Goal: Task Accomplishment & Management: Manage account settings

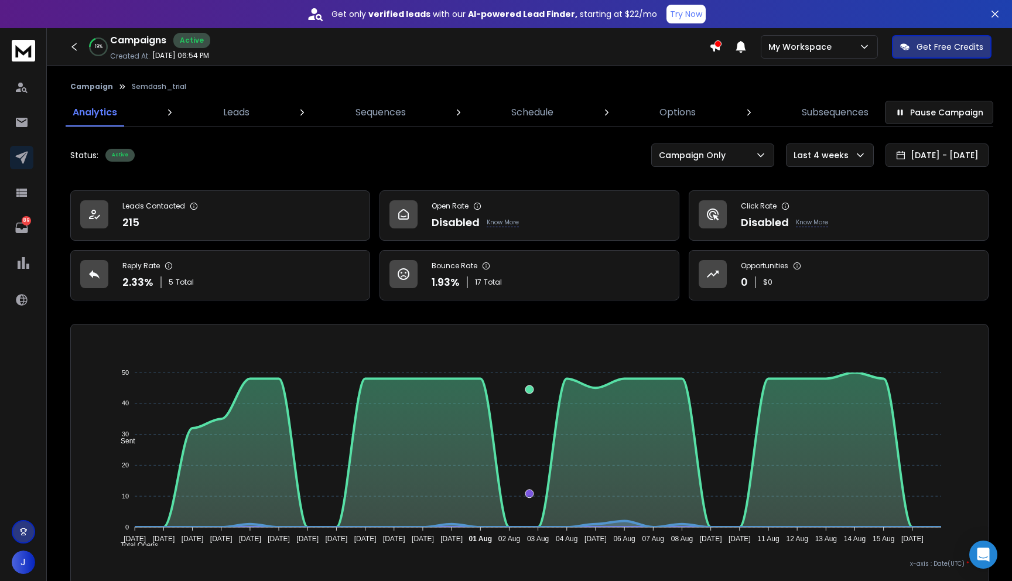
click at [172, 293] on link "Reply Rate 2.33 % 5 Total" at bounding box center [220, 275] width 300 height 50
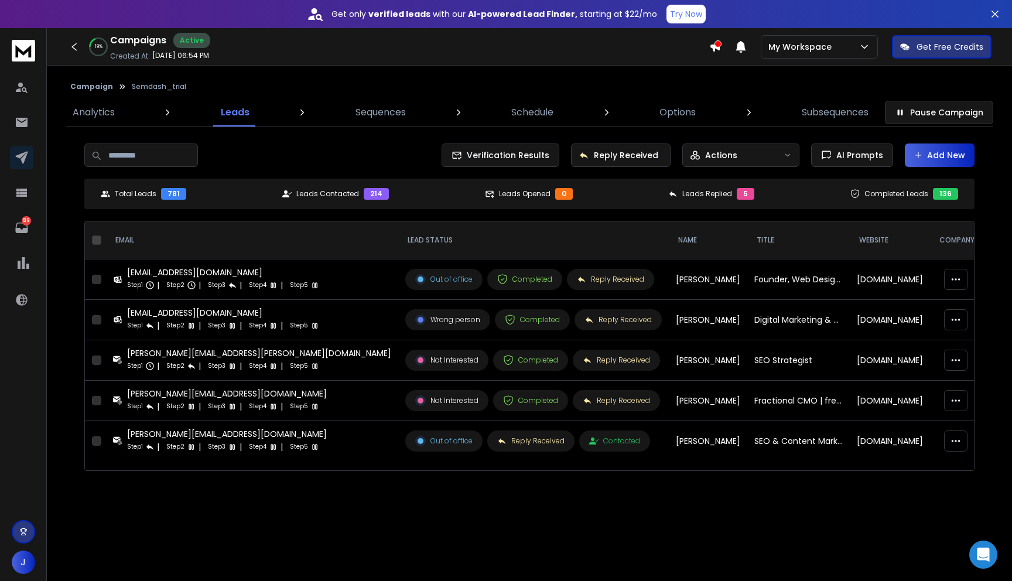
click at [415, 325] on div "Wrong person" at bounding box center [447, 319] width 65 height 11
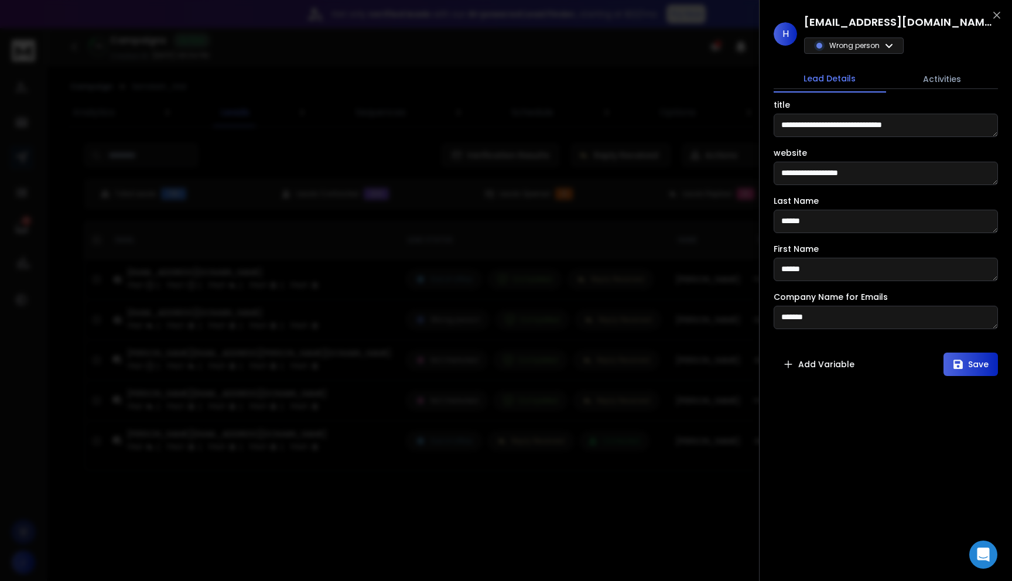
click at [351, 350] on div at bounding box center [506, 290] width 1012 height 581
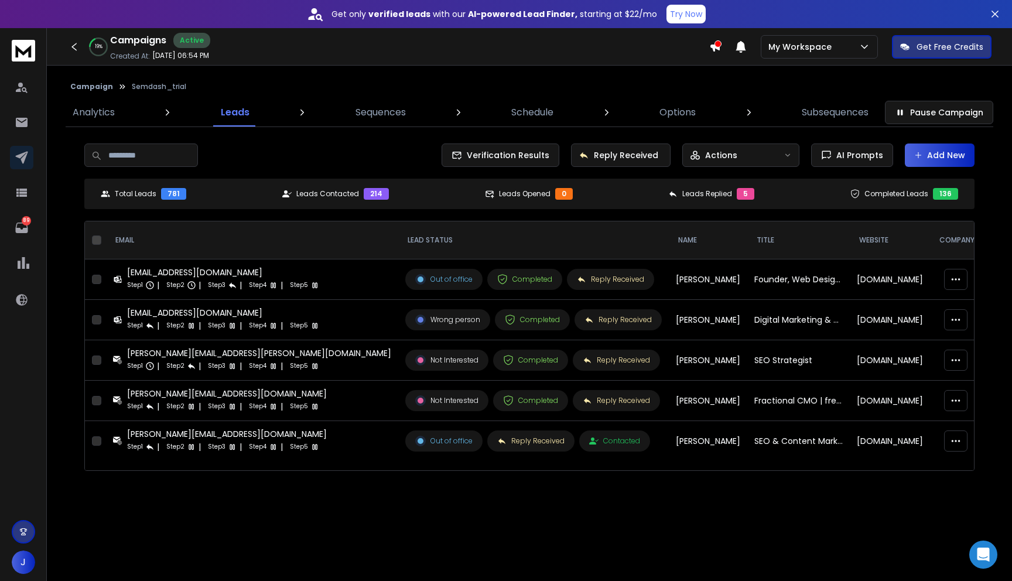
click at [415, 325] on div "Wrong person" at bounding box center [447, 319] width 65 height 11
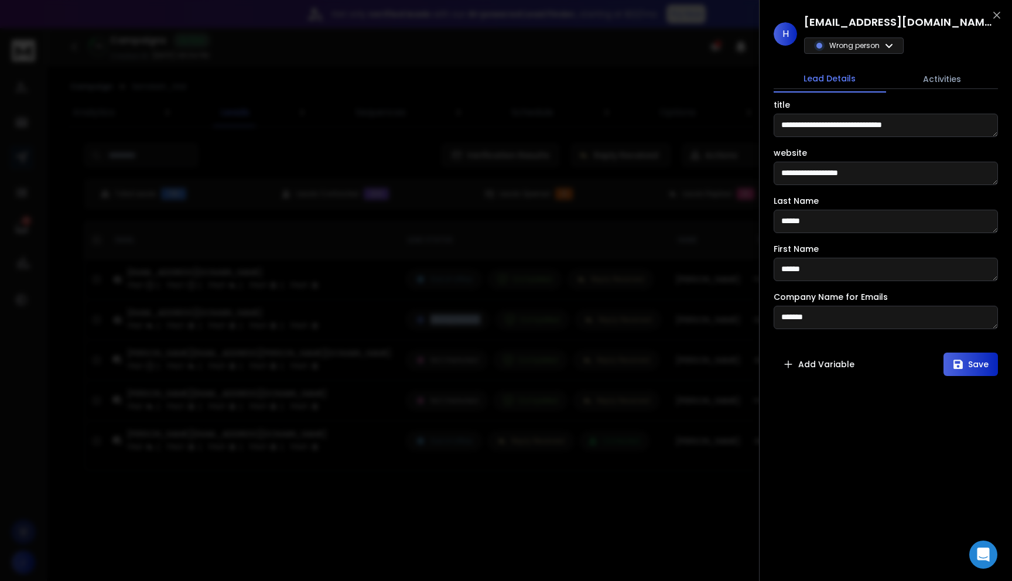
click at [982, 73] on button "Activities" at bounding box center [942, 79] width 112 height 26
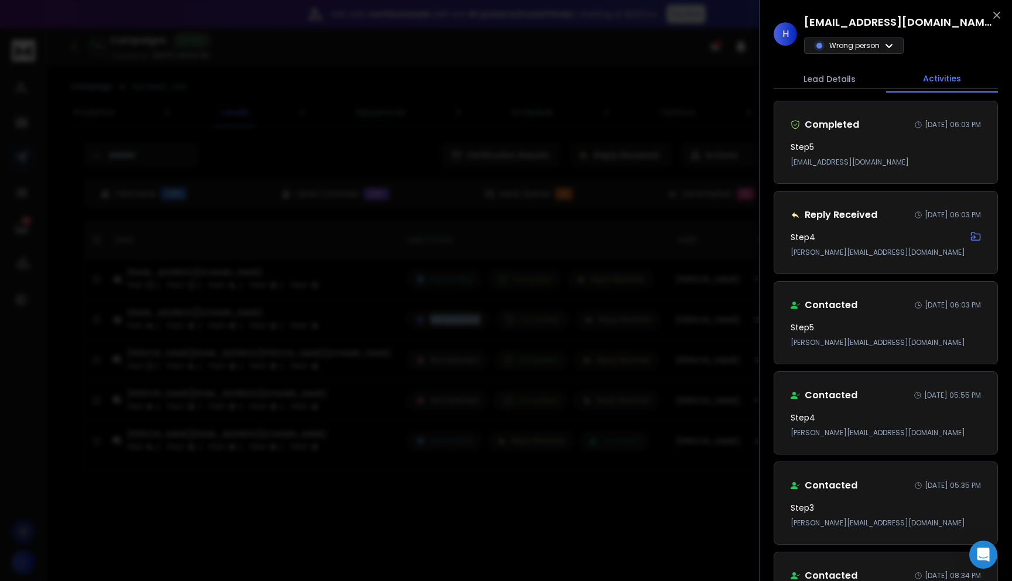
click at [972, 233] on icon at bounding box center [975, 236] width 11 height 11
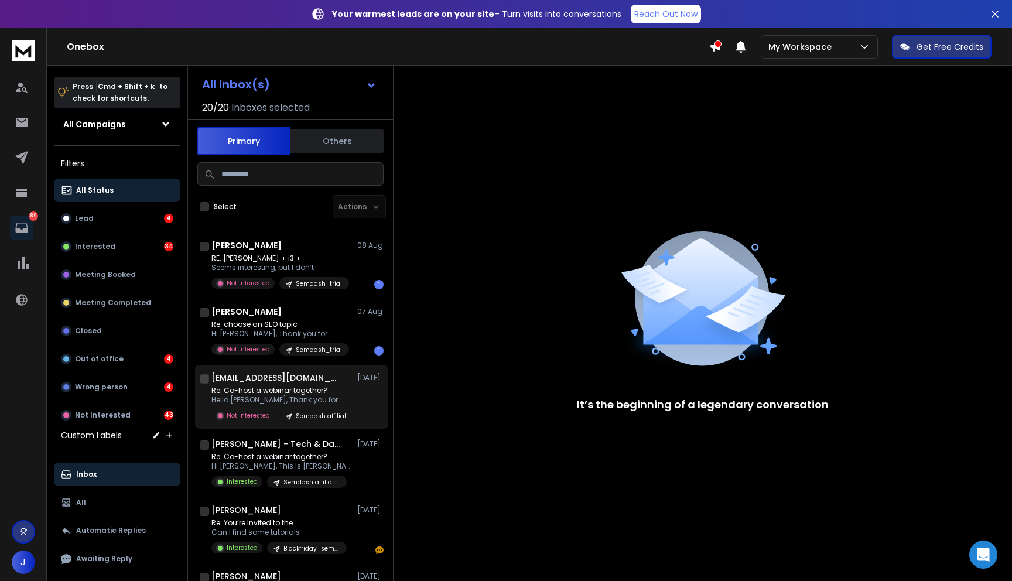
click at [267, 399] on p "Hello Hazem, Thank you for" at bounding box center [281, 399] width 140 height 9
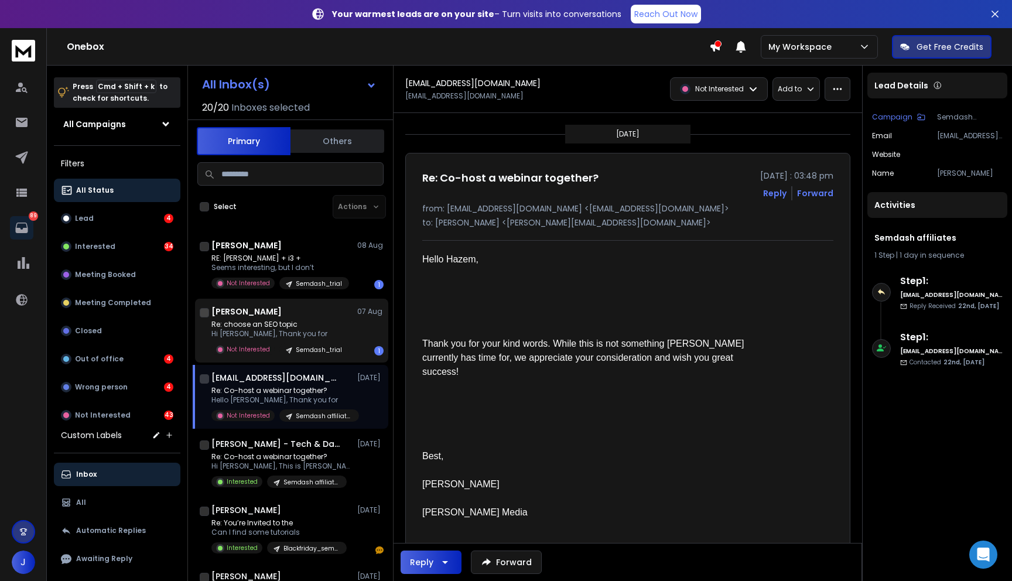
click at [272, 325] on p "Re: choose an SEO topic" at bounding box center [280, 324] width 138 height 9
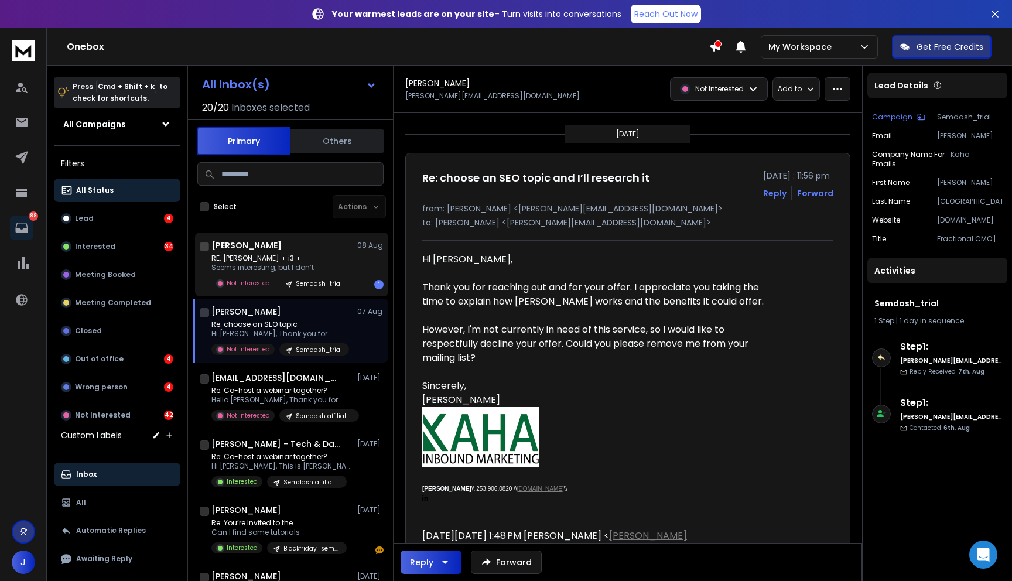
click at [292, 258] on p "RE: Troy + i3 +" at bounding box center [280, 257] width 138 height 9
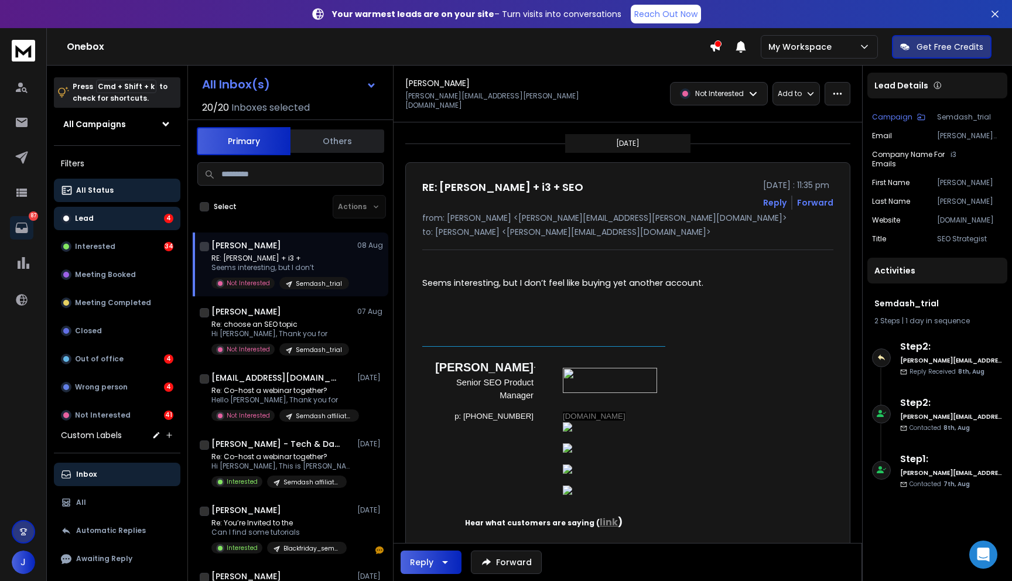
click at [135, 213] on button "Lead 4" at bounding box center [117, 218] width 126 height 23
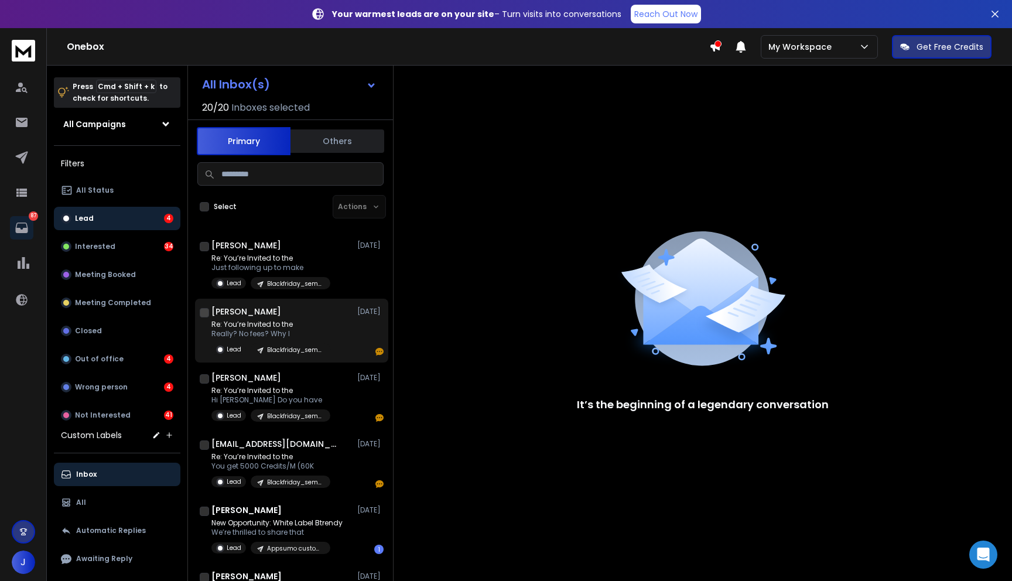
click at [252, 317] on h1 "Bruno Brozovic" at bounding box center [246, 312] width 70 height 12
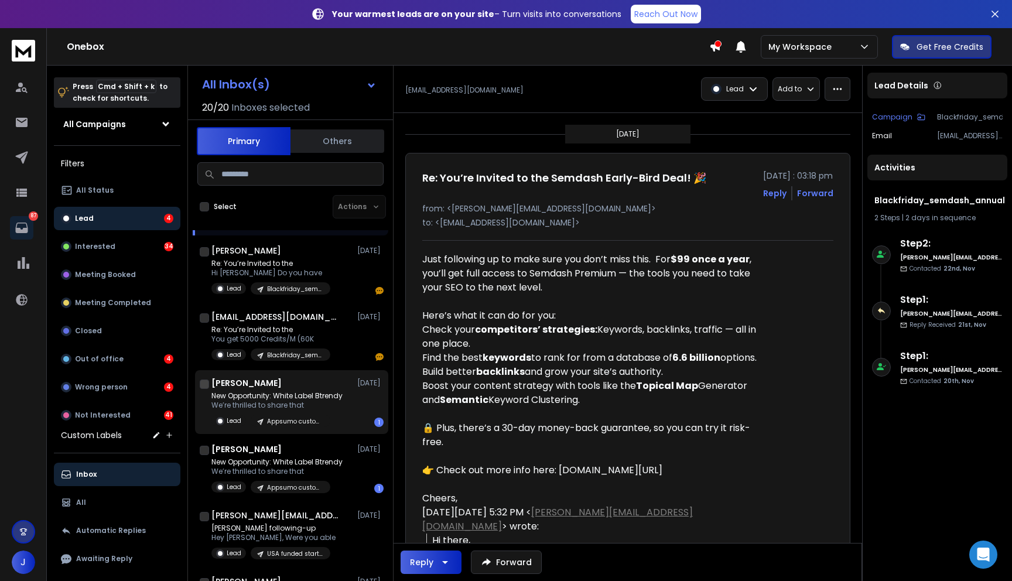
scroll to position [139, 0]
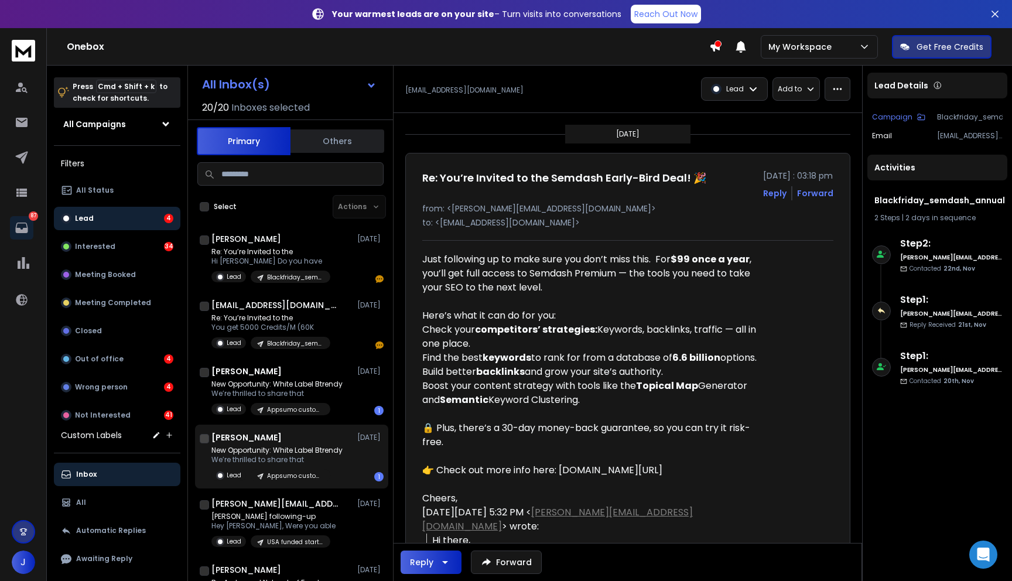
click at [262, 454] on p "New Opportunity: White Label Btrendy" at bounding box center [276, 449] width 131 height 9
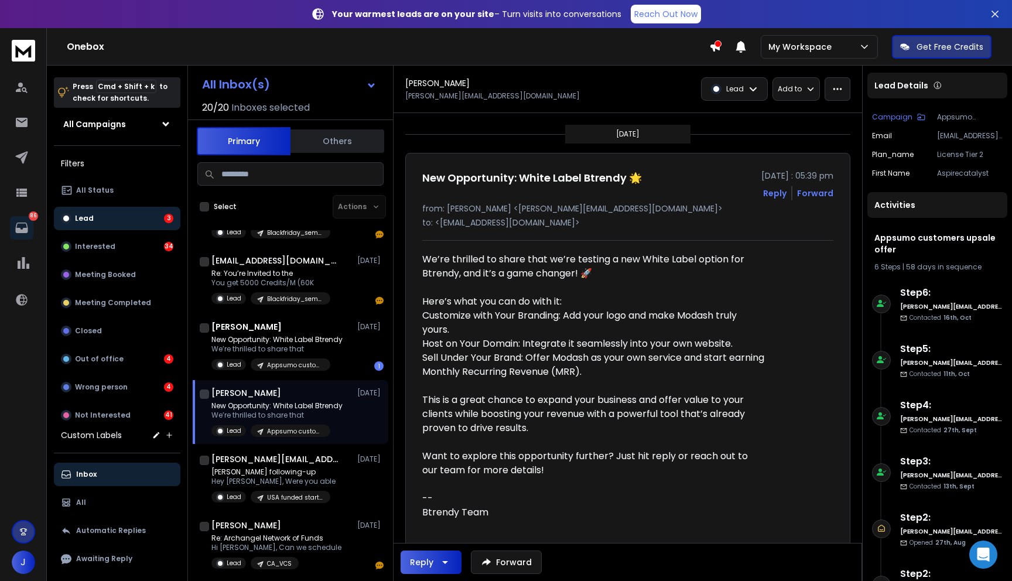
scroll to position [184, 0]
click at [259, 406] on p "New Opportunity: White Label Btrendy" at bounding box center [276, 404] width 131 height 9
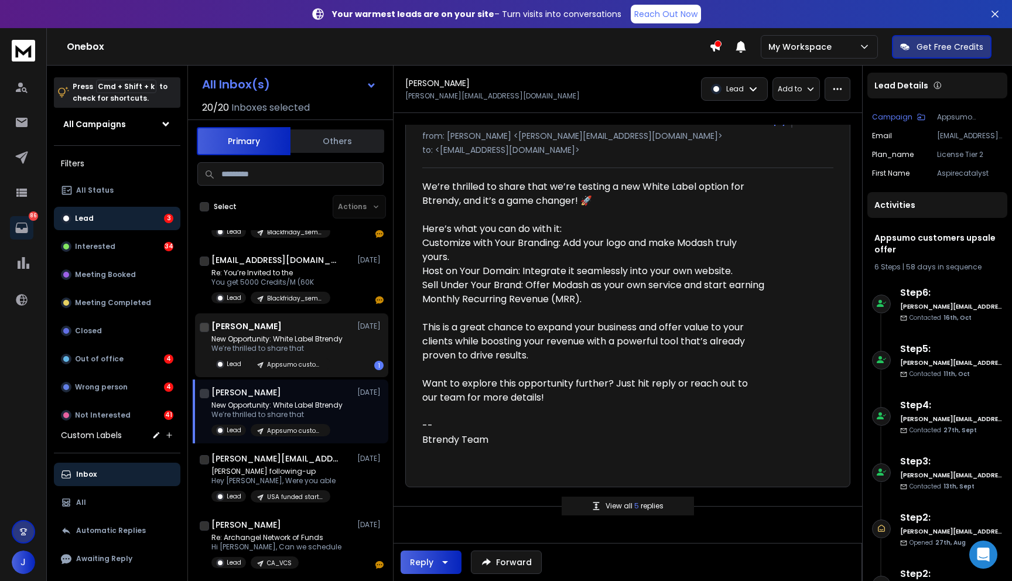
click at [285, 366] on p "Appsumo customers upsale offer" at bounding box center [295, 364] width 56 height 9
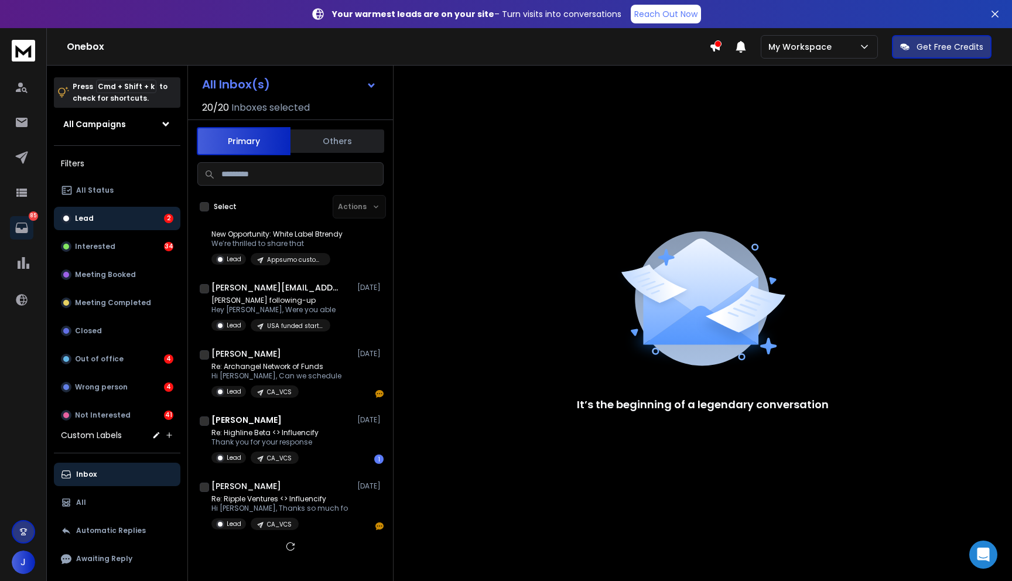
scroll to position [356, 0]
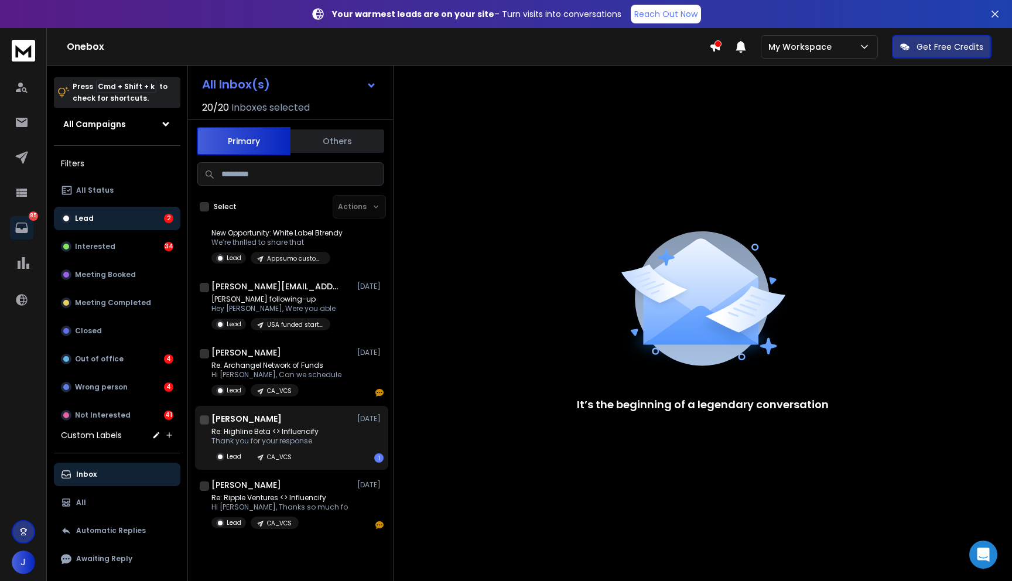
click at [299, 451] on div "Lead CA_VCS" at bounding box center [264, 456] width 107 height 12
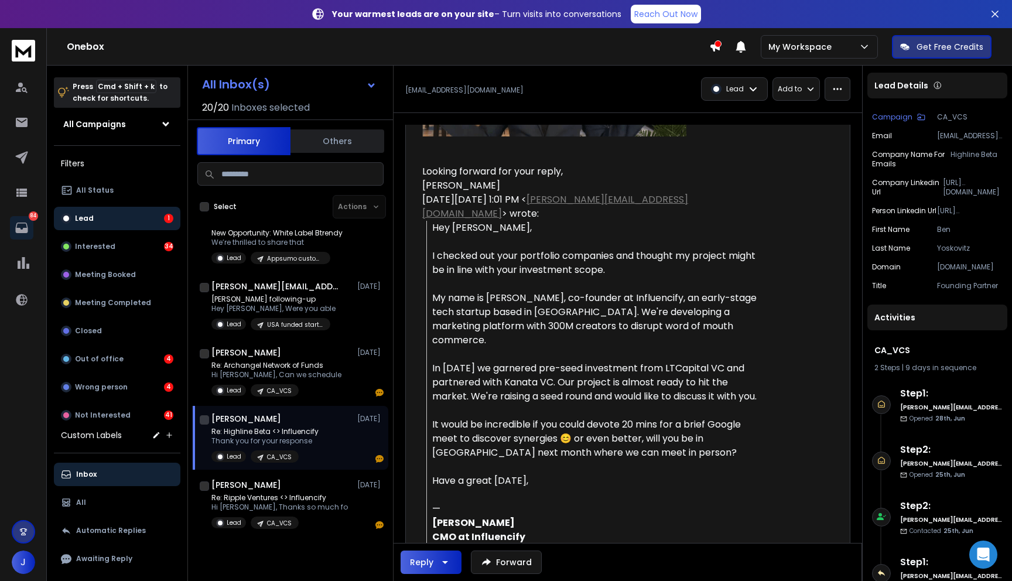
scroll to position [0, 0]
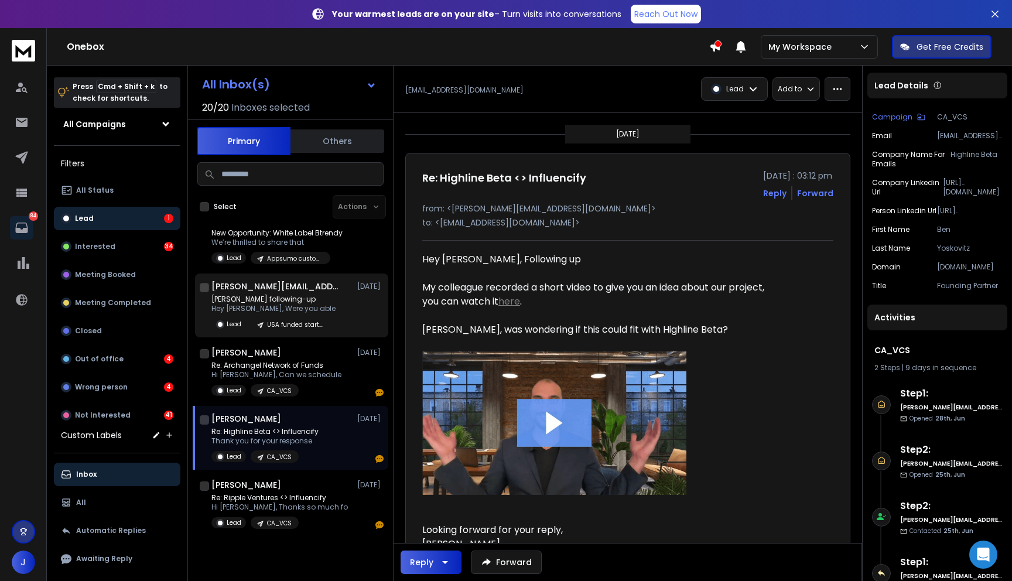
click at [294, 289] on h1 "aubrey@hellohazel.com" at bounding box center [275, 286] width 129 height 12
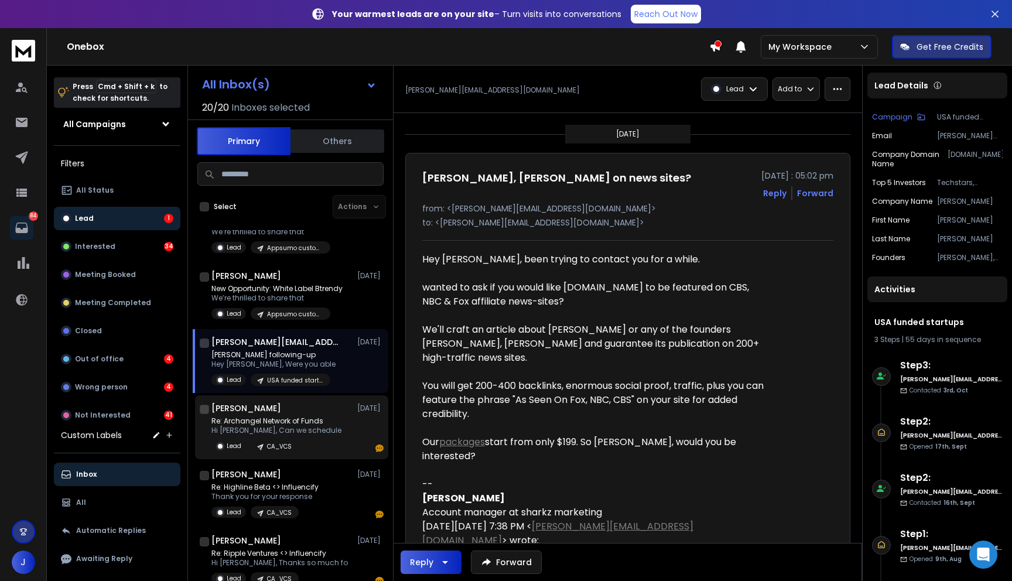
scroll to position [321, 0]
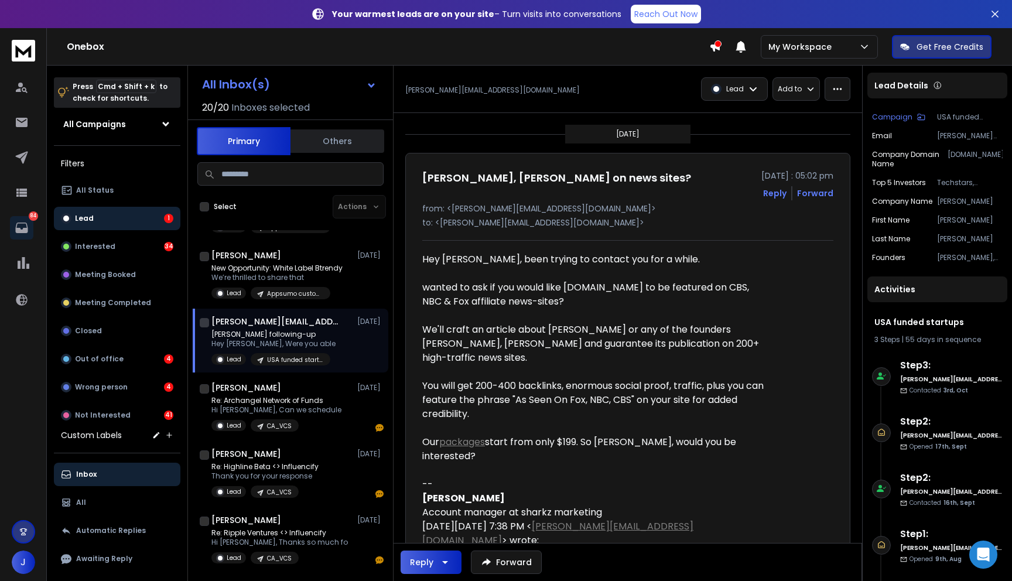
click at [310, 348] on div "Aubrey following-up Hey Aubrey, Were you able Lead USA funded startups" at bounding box center [273, 348] width 124 height 36
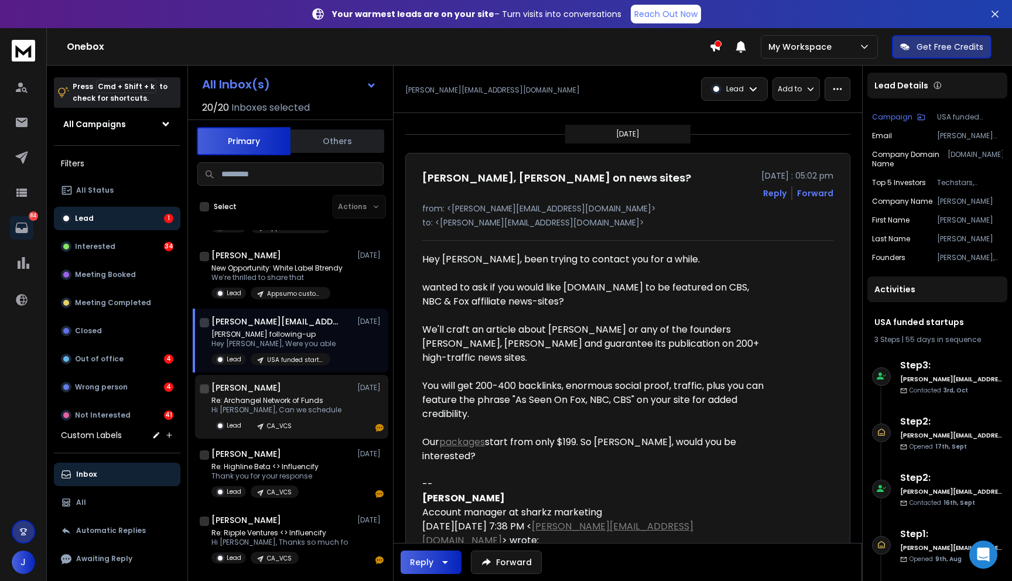
click at [309, 393] on div "Danielle Graham 03 Jul, 2024" at bounding box center [297, 388] width 172 height 12
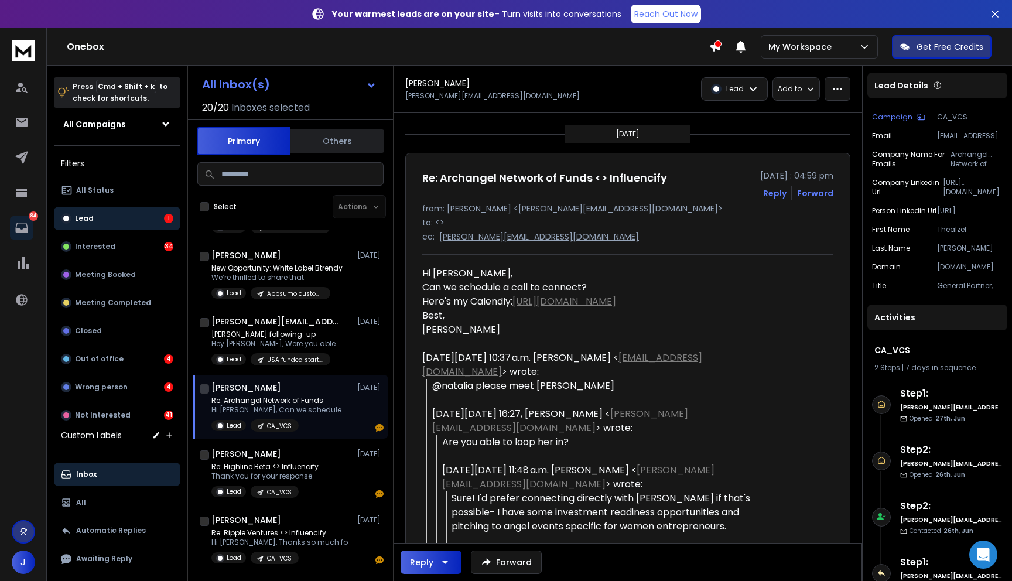
scroll to position [356, 0]
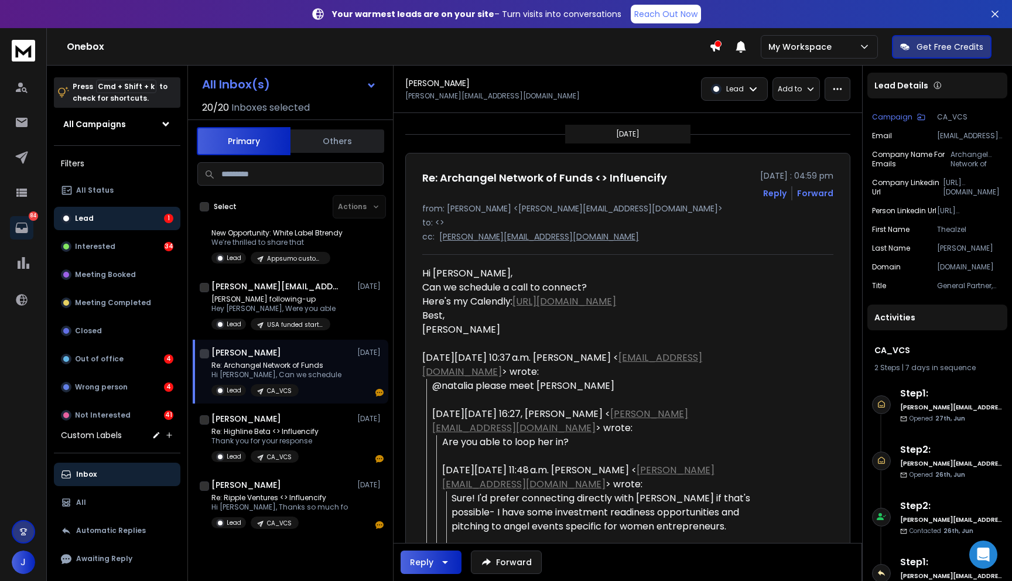
click at [317, 153] on button "Others" at bounding box center [337, 141] width 94 height 26
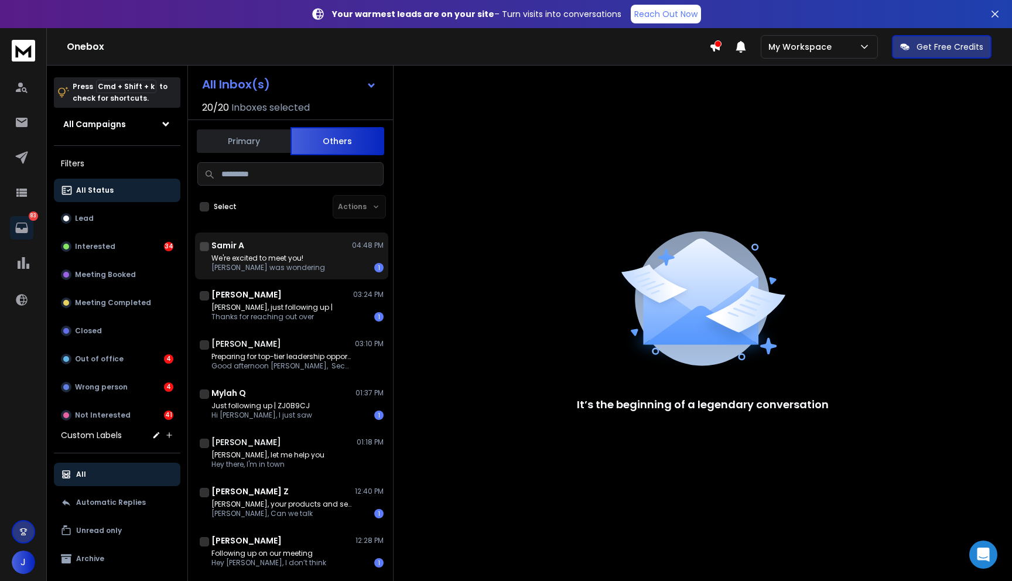
click at [301, 272] on div "Samir A 04:48 PM We're excited to meet you! Anna - I was wondering 1" at bounding box center [291, 255] width 193 height 47
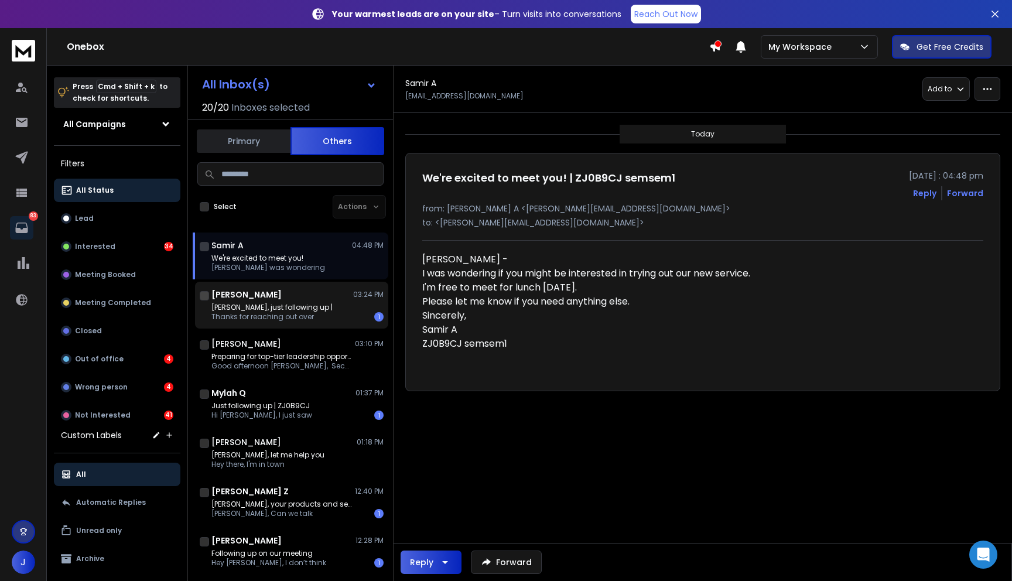
click at [293, 313] on p "Thanks for reaching out over" at bounding box center [271, 316] width 121 height 9
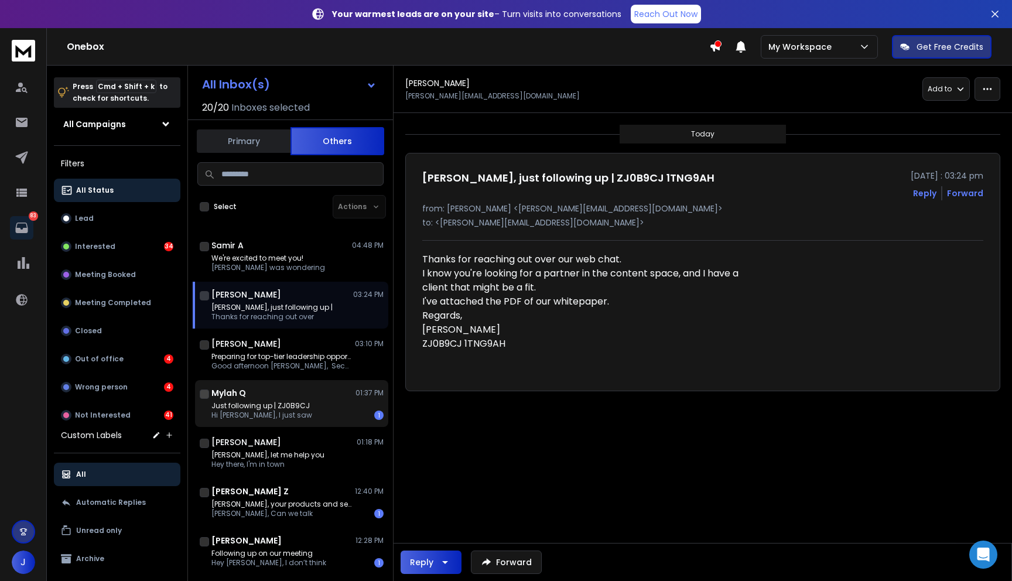
click at [286, 386] on div "Mylah Q 01:37 PM Just following up | ZJ0B9CJ Hi Steven, I just saw 1" at bounding box center [291, 403] width 193 height 47
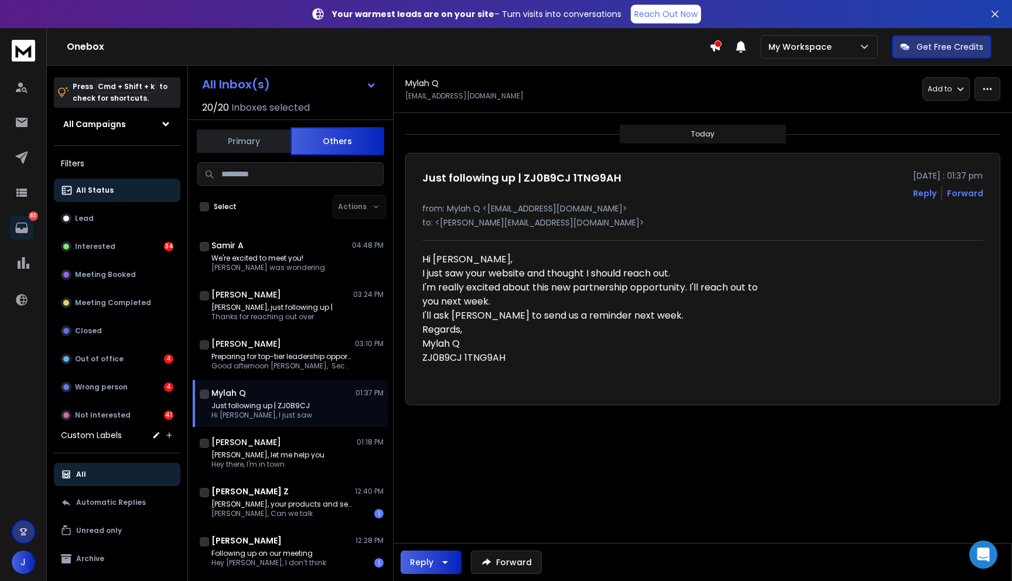
click at [283, 423] on div "Mylah Q 01:37 PM Just following up | ZJ0B9CJ Hi Steven, I just saw" at bounding box center [291, 403] width 193 height 47
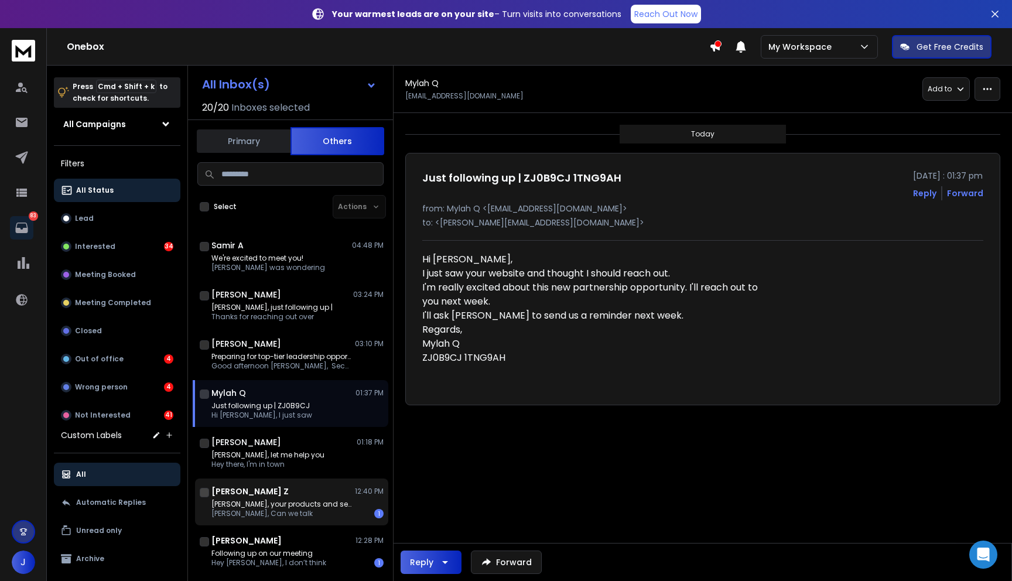
click at [286, 495] on div "Paxton Z 12:40 PM" at bounding box center [297, 491] width 172 height 12
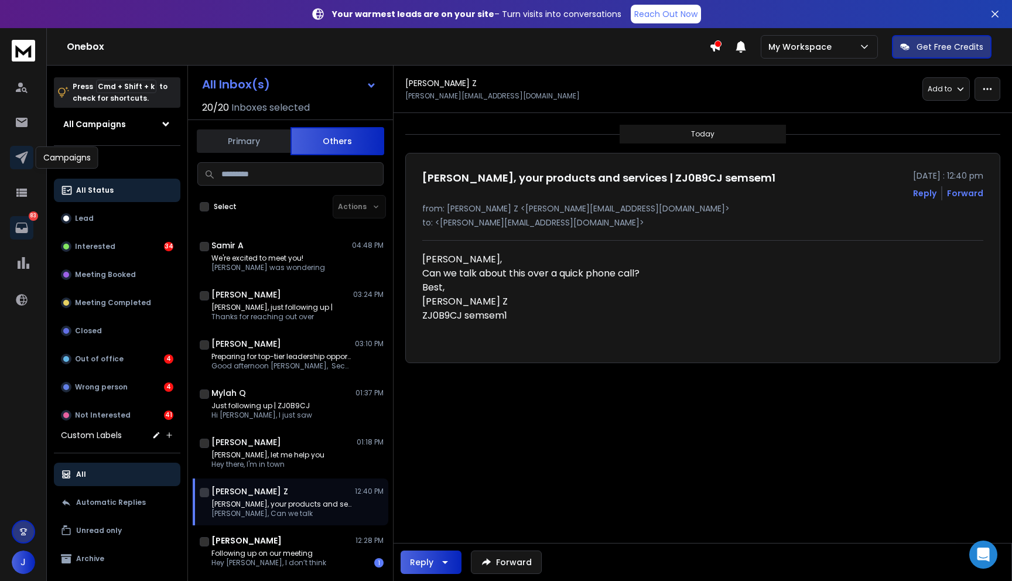
click at [19, 159] on icon at bounding box center [22, 157] width 14 height 14
